Goal: Task Accomplishment & Management: Use online tool/utility

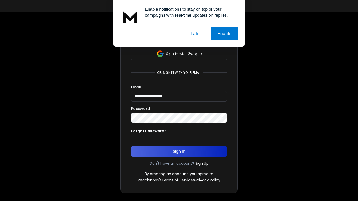
type input "**********"
click at [179, 151] on button "Sign In" at bounding box center [179, 151] width 96 height 10
